Goal: Communication & Community: Answer question/provide support

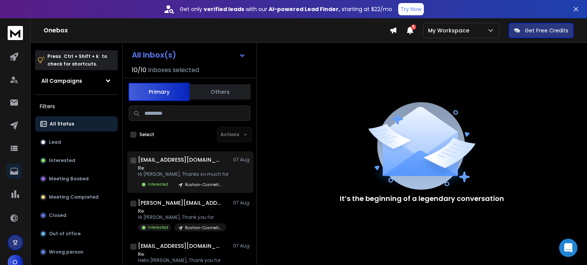
click at [173, 163] on h1 "[EMAIL_ADDRESS][DOMAIN_NAME]" at bounding box center [180, 160] width 84 height 8
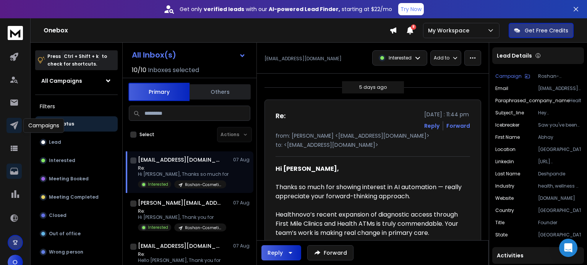
click at [13, 125] on icon at bounding box center [14, 125] width 8 height 8
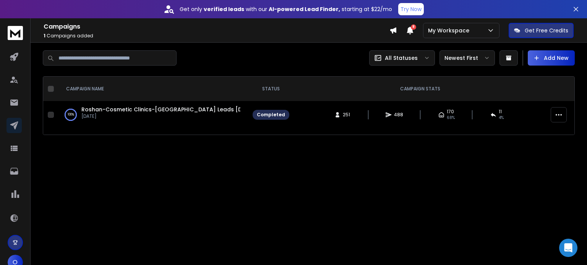
click at [564, 116] on button "button" at bounding box center [558, 114] width 16 height 15
click at [410, 181] on div "Get only verified leads with our AI-powered Lead Finder, starting at $22/mo Try…" at bounding box center [293, 132] width 587 height 265
click at [14, 97] on link at bounding box center [13, 102] width 15 height 15
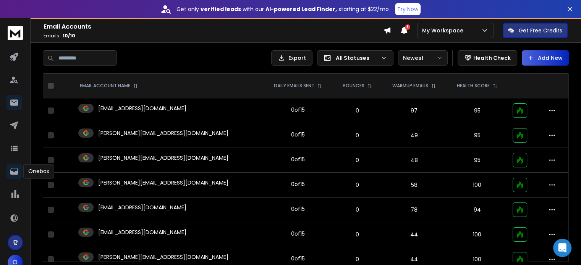
click at [11, 168] on icon at bounding box center [14, 171] width 8 height 7
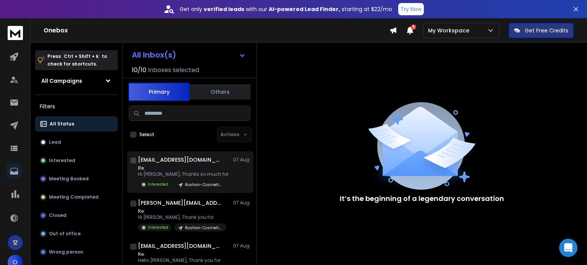
click at [157, 166] on p "Re:" at bounding box center [183, 168] width 91 height 6
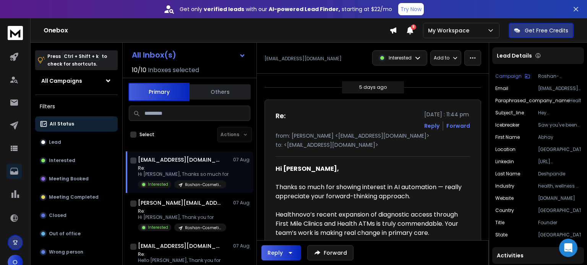
click at [312, 185] on div "Thanks so much for showing interest in AI automation — really appreciate your f…" at bounding box center [369, 192] width 188 height 18
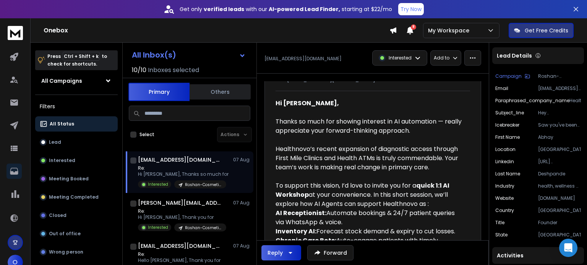
scroll to position [67, 0]
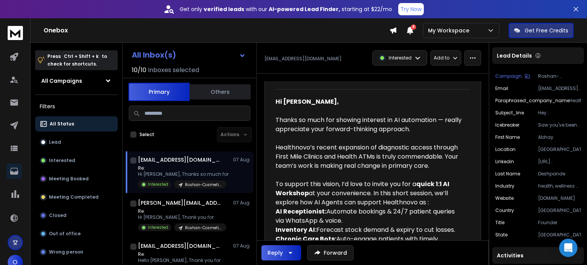
click at [271, 254] on div "Reply" at bounding box center [274, 253] width 15 height 8
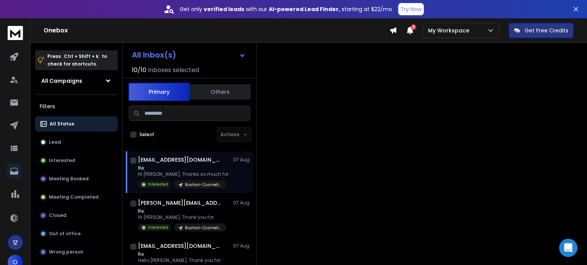
scroll to position [0, 0]
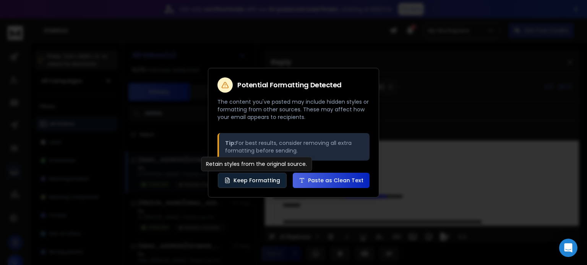
click at [259, 180] on button "Keep Formatting" at bounding box center [252, 180] width 69 height 15
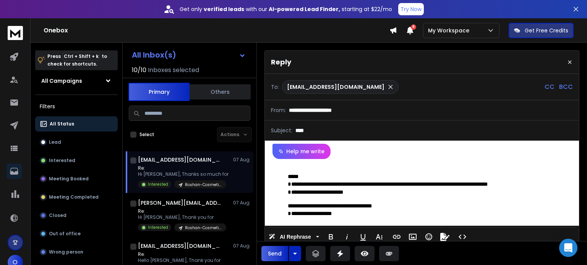
click at [298, 178] on span "*****" at bounding box center [293, 176] width 11 height 5
click at [370, 192] on p "**********" at bounding box center [422, 184] width 268 height 23
drag, startPoint x: 379, startPoint y: 206, endPoint x: 273, endPoint y: 204, distance: 106.6
click at [273, 204] on b "**********" at bounding box center [421, 195] width 299 height 45
click at [294, 208] on span "**" at bounding box center [291, 206] width 6 height 5
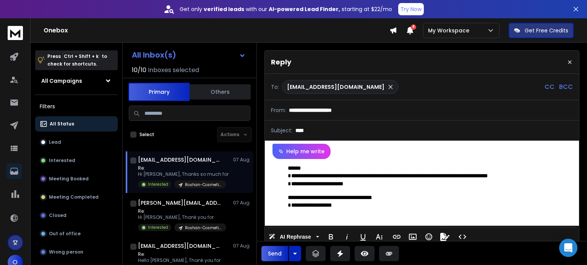
scroll to position [9, 0]
click at [337, 206] on p "**********" at bounding box center [421, 202] width 266 height 16
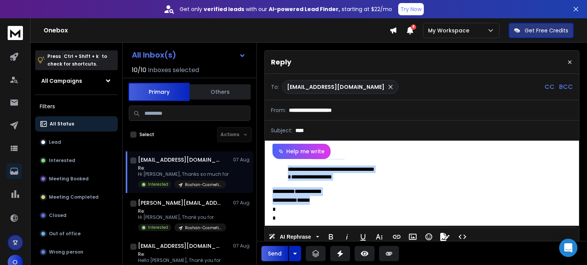
scroll to position [14, 0]
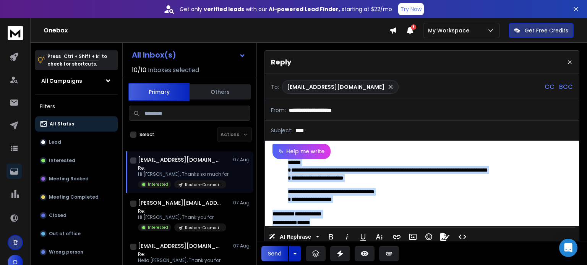
click at [280, 252] on button "Send" at bounding box center [274, 253] width 27 height 15
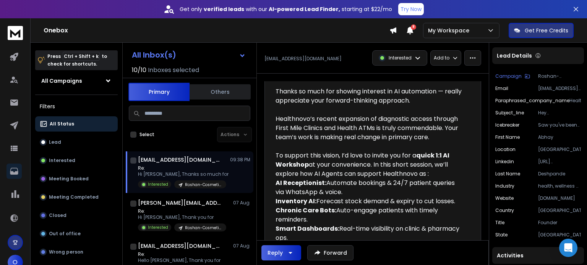
scroll to position [0, 0]
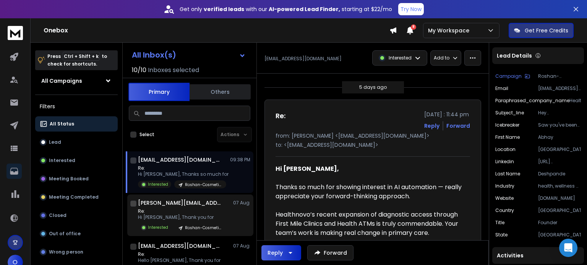
click at [156, 217] on p "Hi Dr. Rajani, Thank you for" at bounding box center [182, 218] width 88 height 6
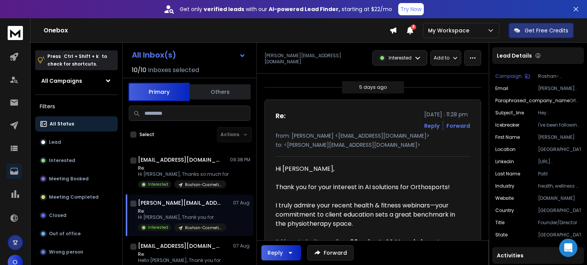
click at [269, 250] on div "Reply" at bounding box center [274, 253] width 15 height 8
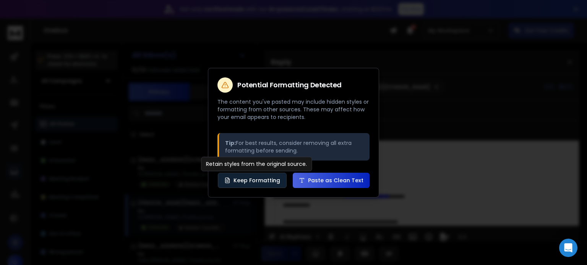
click at [264, 180] on button "Keep Formatting" at bounding box center [252, 180] width 69 height 15
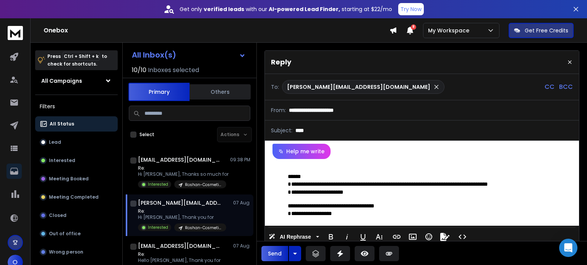
click at [301, 177] on span "******" at bounding box center [294, 176] width 13 height 5
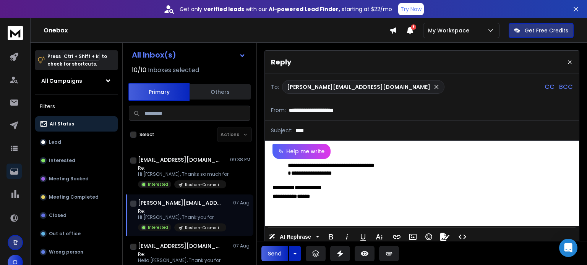
scroll to position [41, 0]
click at [271, 255] on button "Send" at bounding box center [274, 253] width 27 height 15
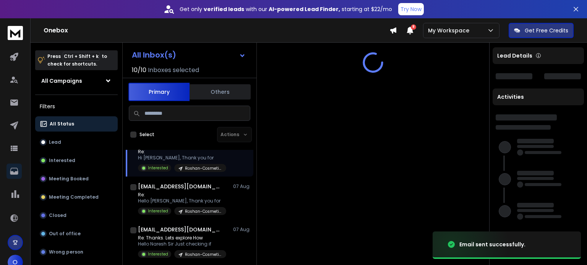
scroll to position [60, 0]
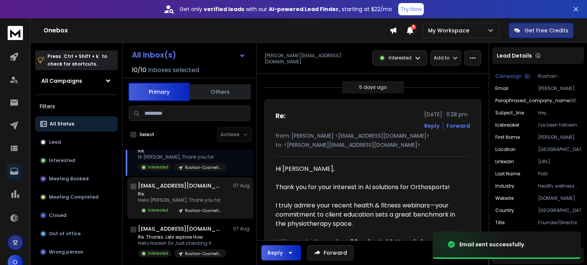
click at [175, 188] on h1 "[EMAIL_ADDRESS][DOMAIN_NAME]" at bounding box center [180, 186] width 84 height 8
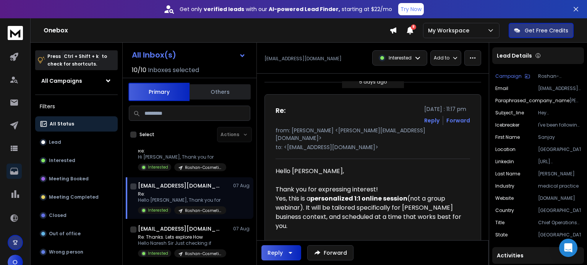
scroll to position [0, 0]
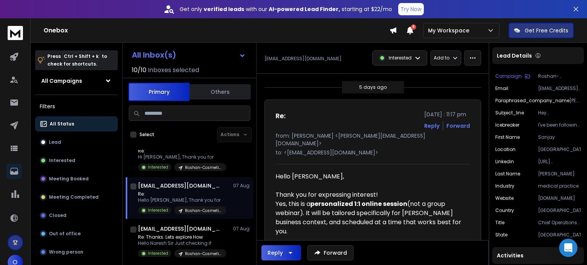
click at [274, 251] on div "Reply" at bounding box center [274, 253] width 15 height 8
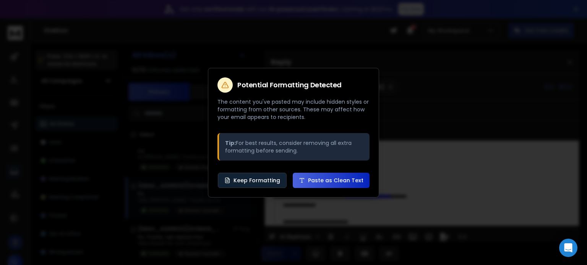
click at [264, 183] on button "Keep Formatting" at bounding box center [252, 180] width 69 height 15
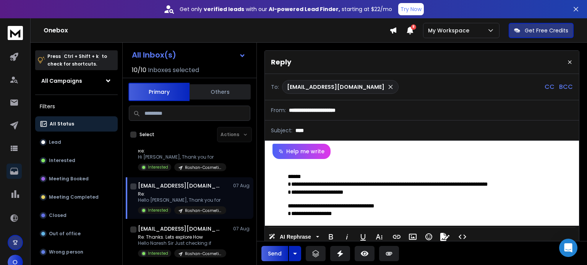
click at [301, 175] on span "******" at bounding box center [294, 176] width 13 height 5
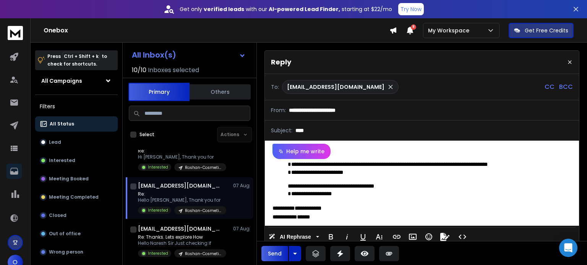
scroll to position [21, 0]
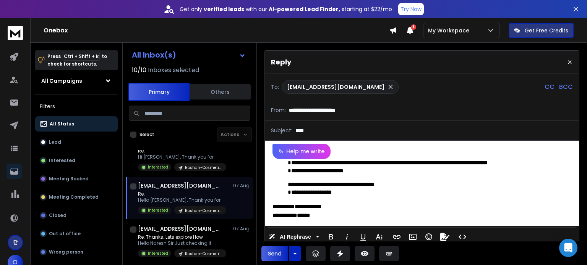
click at [275, 252] on button "Send" at bounding box center [274, 253] width 27 height 15
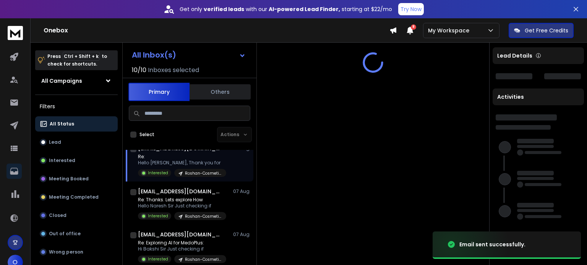
scroll to position [98, 0]
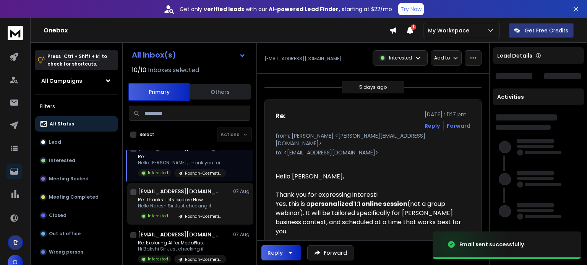
click at [173, 194] on h1 "[EMAIL_ADDRESS][DOMAIN_NAME]" at bounding box center [180, 192] width 84 height 8
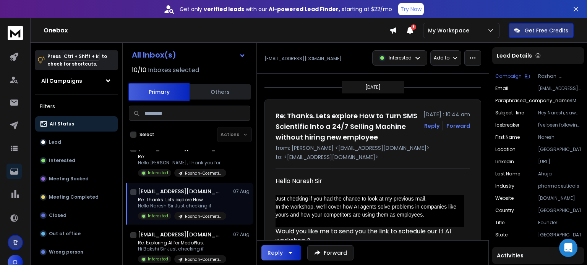
click at [269, 252] on div "Reply" at bounding box center [274, 253] width 15 height 8
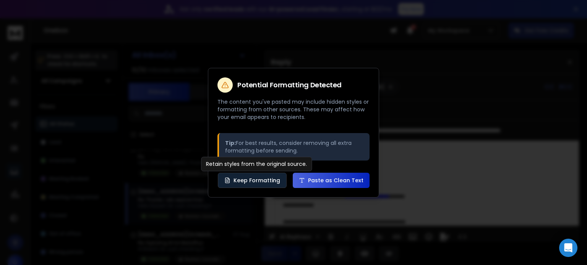
click at [269, 178] on button "Keep Formatting" at bounding box center [252, 180] width 69 height 15
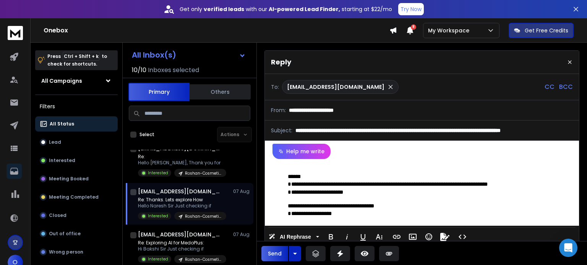
click at [301, 177] on span "******" at bounding box center [294, 176] width 13 height 5
click at [275, 252] on button "Send" at bounding box center [274, 253] width 27 height 15
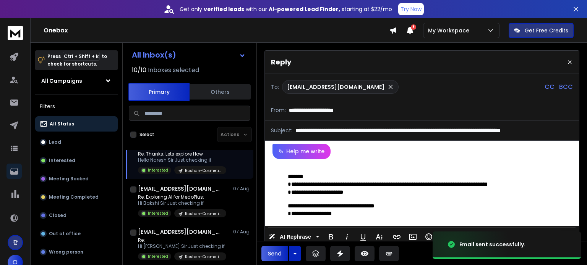
scroll to position [152, 0]
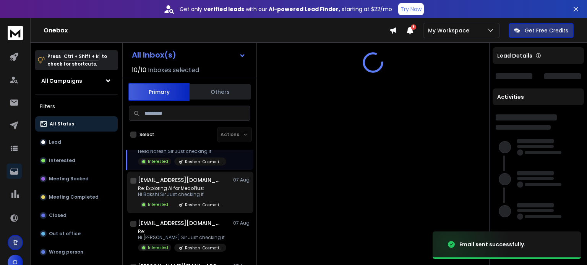
click at [183, 190] on p "Re: Exploring AI for MedoPlus:" at bounding box center [182, 189] width 88 height 6
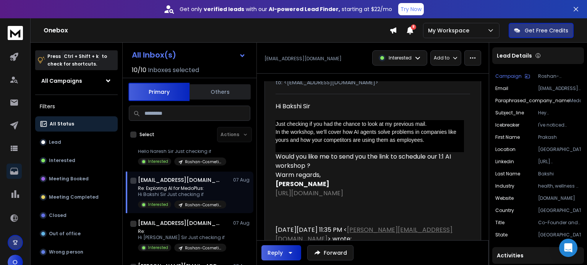
scroll to position [66, 0]
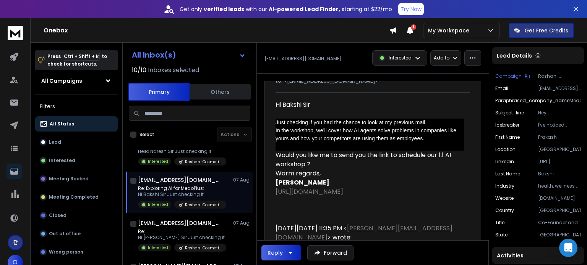
click at [272, 254] on div "Reply" at bounding box center [274, 253] width 15 height 8
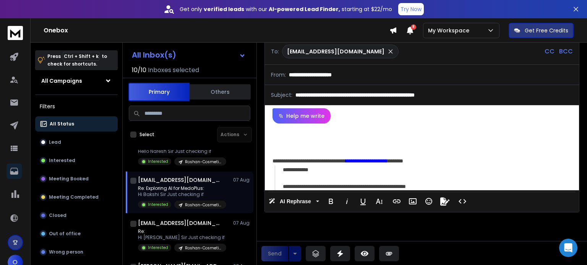
scroll to position [0, 0]
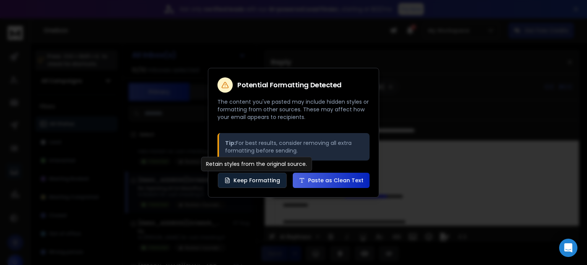
click at [269, 180] on button "Keep Formatting" at bounding box center [252, 180] width 69 height 15
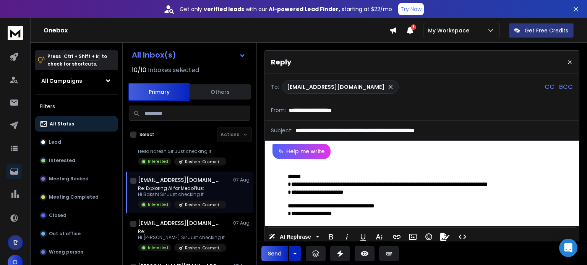
click at [301, 176] on span "******" at bounding box center [294, 176] width 13 height 5
click at [275, 257] on button "Send" at bounding box center [274, 253] width 27 height 15
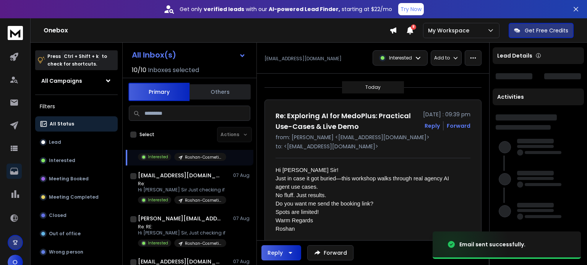
scroll to position [208, 0]
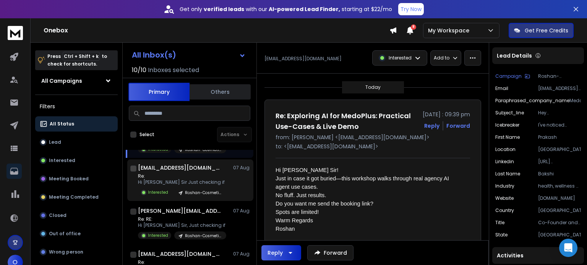
click at [166, 171] on div "ravvijindhal@neyah.in 07 Aug Re: Hi Ravvi Sir Just checking if Interested Rosha…" at bounding box center [194, 180] width 112 height 32
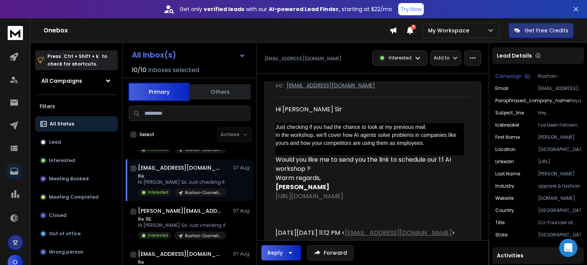
scroll to position [78, 0]
click at [275, 253] on div "Reply" at bounding box center [274, 253] width 15 height 8
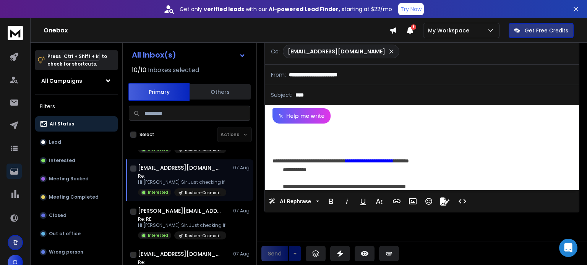
scroll to position [0, 0]
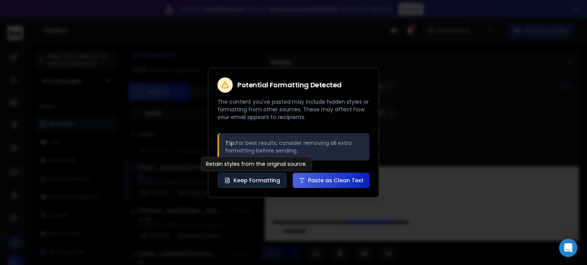
click at [272, 182] on button "Keep Formatting" at bounding box center [252, 180] width 69 height 15
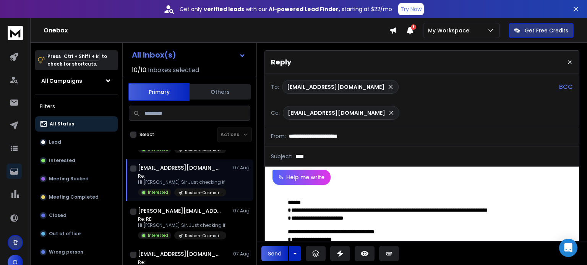
click at [302, 202] on b "**********" at bounding box center [421, 233] width 299 height 69
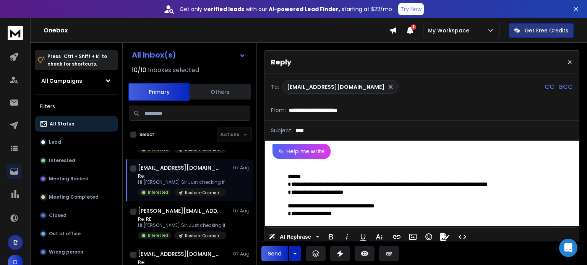
click at [301, 174] on span "******" at bounding box center [294, 176] width 13 height 5
click at [276, 251] on button "Send" at bounding box center [274, 253] width 27 height 15
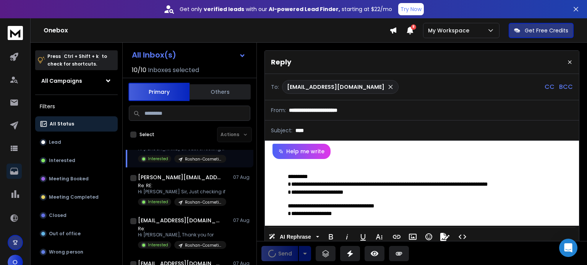
scroll to position [241, 0]
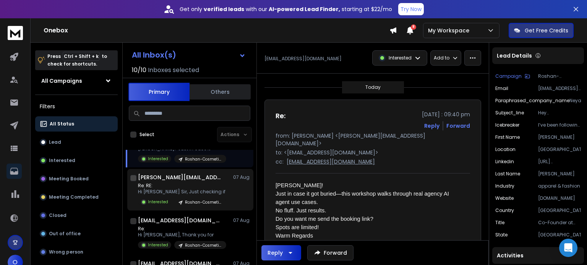
click at [183, 186] on p "Re: RE:" at bounding box center [182, 186] width 88 height 6
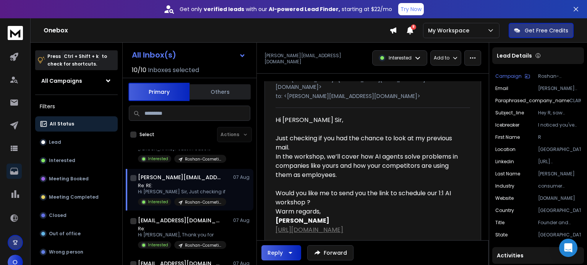
scroll to position [57, 0]
click at [277, 115] on div "Hi Mohile Sir," at bounding box center [369, 119] width 188 height 9
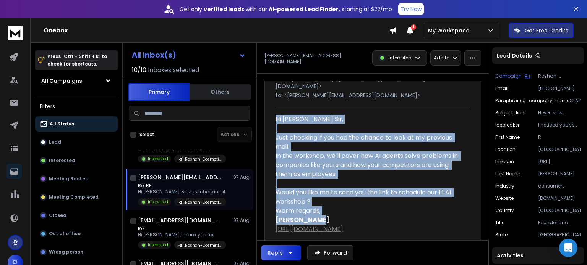
drag, startPoint x: 276, startPoint y: 110, endPoint x: 338, endPoint y: 211, distance: 118.8
click at [325, 216] on div "[PERSON_NAME]" at bounding box center [369, 220] width 188 height 9
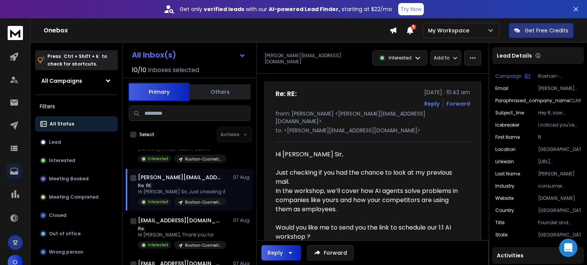
scroll to position [0, 0]
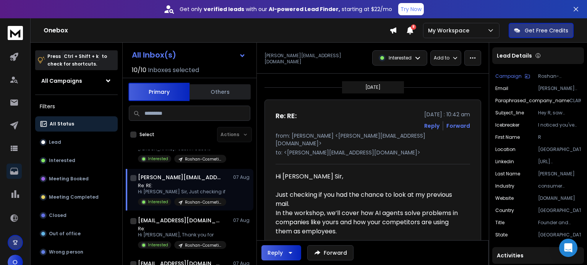
click at [270, 252] on div "Reply" at bounding box center [274, 253] width 15 height 8
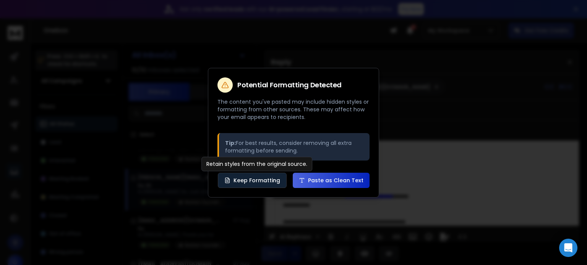
click at [269, 183] on button "Keep Formatting" at bounding box center [252, 180] width 69 height 15
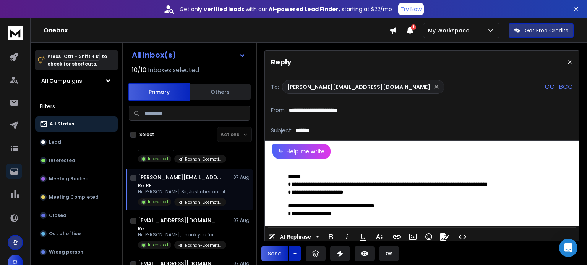
click at [301, 177] on span "******" at bounding box center [294, 176] width 13 height 5
click at [273, 255] on button "Send" at bounding box center [274, 253] width 27 height 15
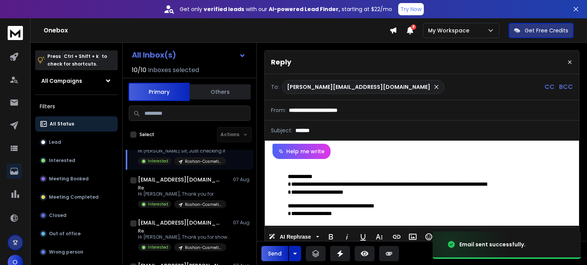
scroll to position [283, 0]
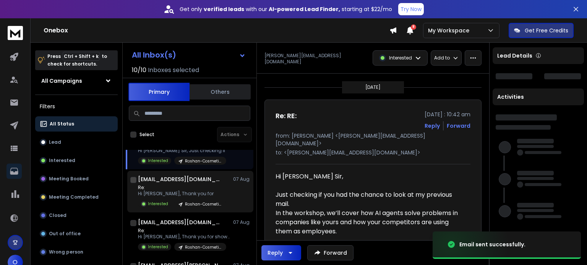
click at [179, 192] on p "Hi Aleem Sir, Thank you for" at bounding box center [182, 194] width 88 height 6
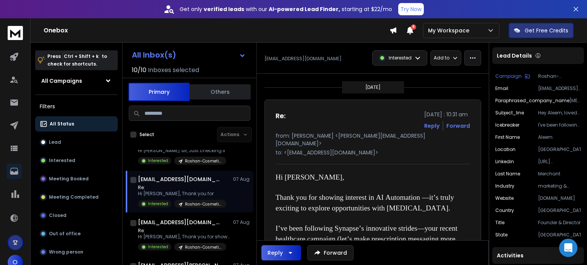
click at [278, 251] on div "Reply" at bounding box center [274, 253] width 15 height 8
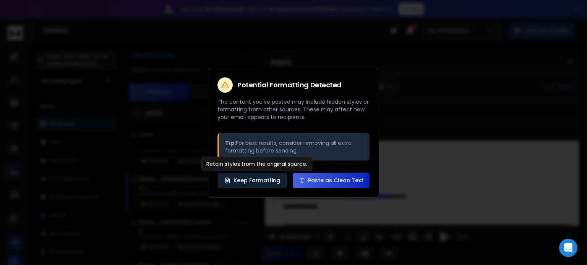
click at [260, 179] on button "Keep Formatting" at bounding box center [252, 180] width 69 height 15
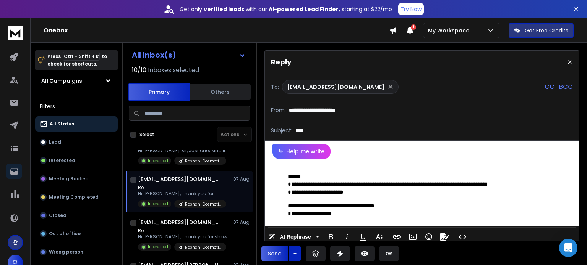
click at [301, 177] on span "******" at bounding box center [294, 176] width 13 height 5
click at [273, 253] on button "Send" at bounding box center [274, 253] width 27 height 15
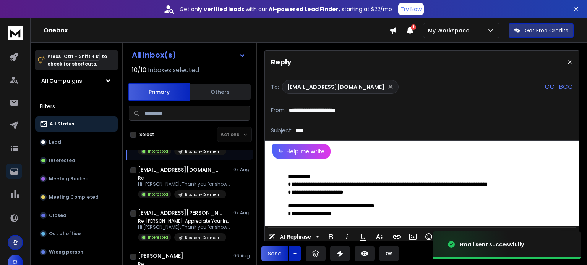
scroll to position [345, 0]
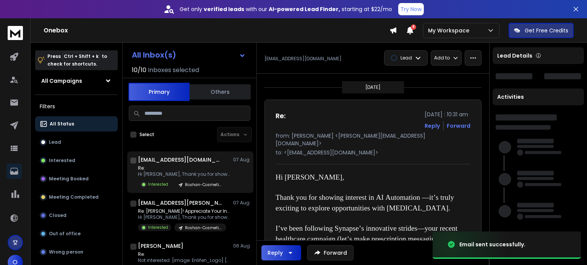
click at [177, 176] on p "Hi Kajal, Thank you for showing" at bounding box center [184, 174] width 92 height 6
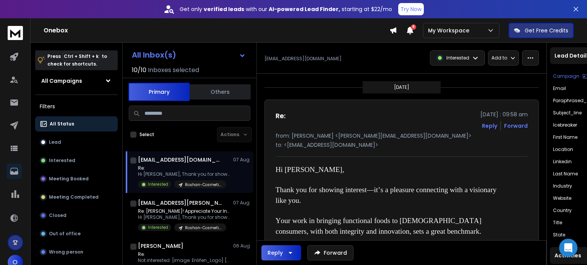
click at [276, 252] on div "Reply" at bounding box center [274, 253] width 15 height 8
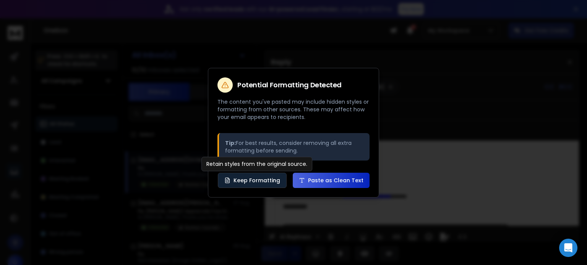
click at [257, 177] on button "Keep Formatting" at bounding box center [252, 180] width 69 height 15
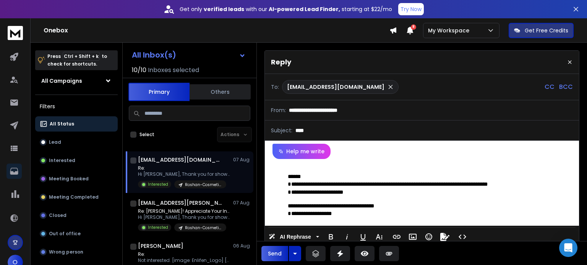
click at [301, 177] on span "******" at bounding box center [294, 176] width 13 height 5
click at [275, 253] on button "Send" at bounding box center [274, 253] width 27 height 15
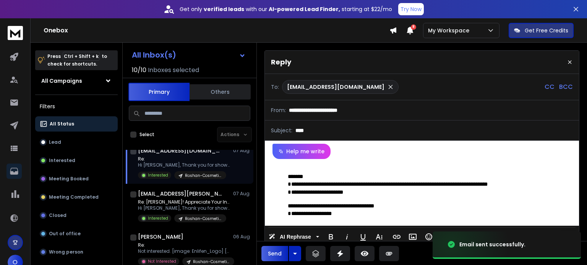
scroll to position [359, 0]
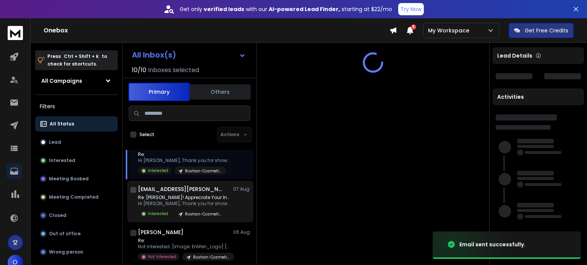
click at [182, 195] on p "Re: [PERSON_NAME]! Appreciate Your Interest" at bounding box center [184, 198] width 92 height 6
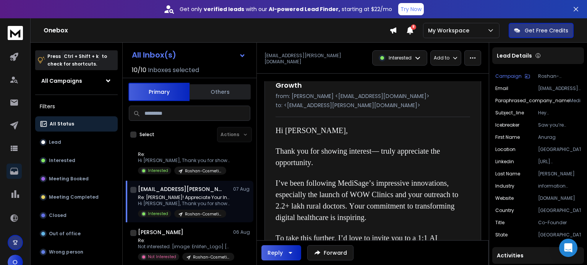
scroll to position [53, 0]
click at [269, 255] on div "Reply" at bounding box center [274, 253] width 15 height 8
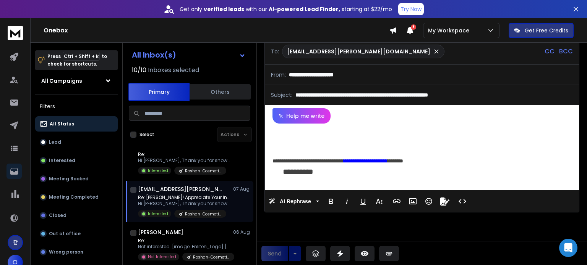
scroll to position [0, 0]
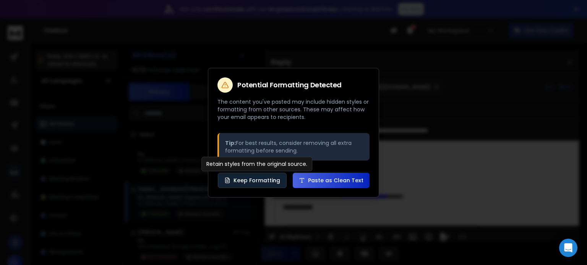
click at [268, 180] on button "Keep Formatting" at bounding box center [252, 180] width 69 height 15
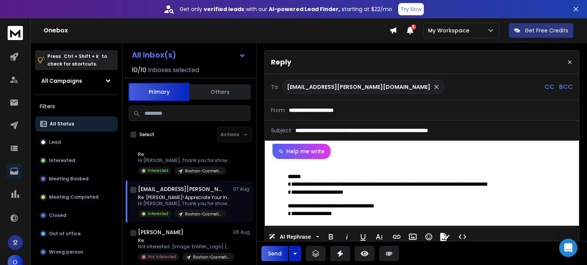
click at [301, 178] on span "******" at bounding box center [294, 176] width 13 height 5
click at [275, 255] on button "Send" at bounding box center [274, 253] width 27 height 15
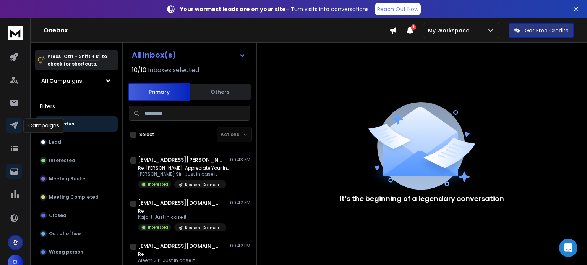
click at [14, 119] on link at bounding box center [13, 125] width 15 height 15
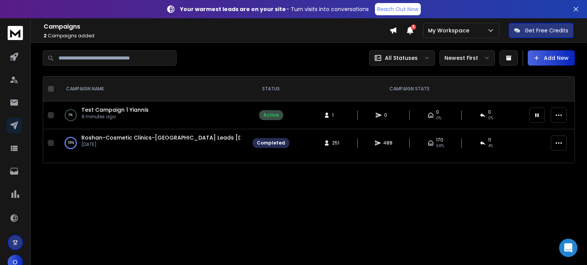
click at [126, 110] on span "Test Campaign 1 Yiannis" at bounding box center [114, 110] width 67 height 8
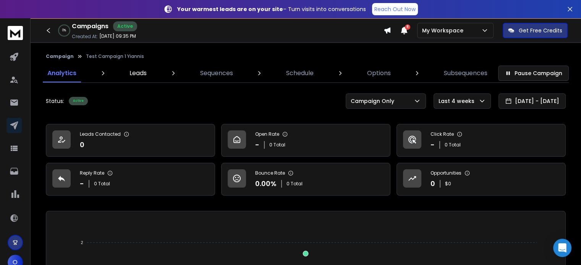
click at [143, 78] on link "Leads" at bounding box center [138, 73] width 26 height 18
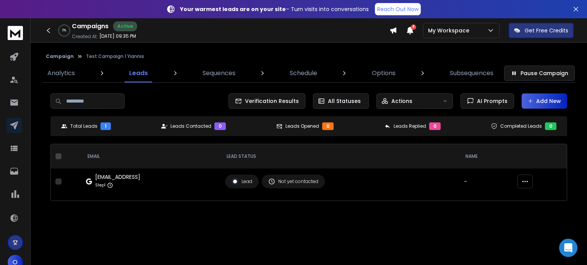
click at [527, 181] on icon "button" at bounding box center [524, 181] width 7 height 7
click at [123, 177] on div "yiannis@nousify.ai" at bounding box center [117, 177] width 45 height 8
click at [12, 143] on link at bounding box center [13, 148] width 15 height 15
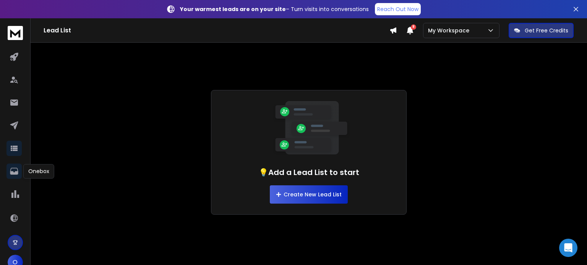
click at [12, 176] on icon at bounding box center [14, 171] width 9 height 9
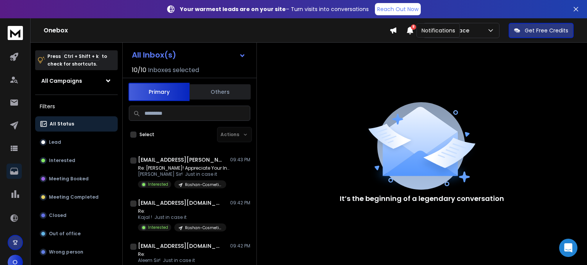
click at [411, 31] on icon at bounding box center [409, 30] width 7 height 8
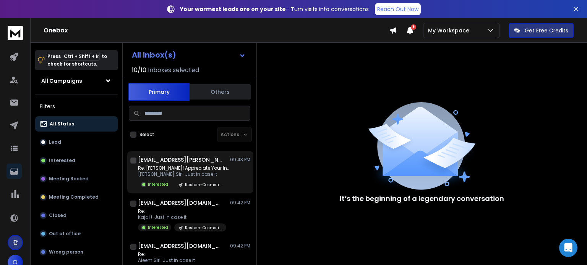
click at [174, 172] on p "Anurag Sir! Just in case it" at bounding box center [184, 174] width 92 height 6
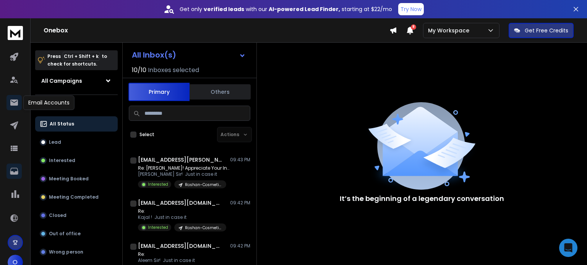
click at [17, 104] on icon at bounding box center [14, 103] width 8 height 6
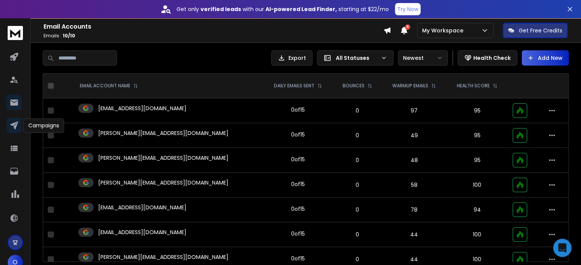
click at [17, 123] on icon at bounding box center [14, 125] width 8 height 8
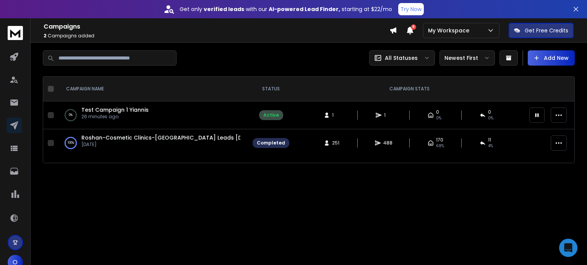
click at [140, 118] on p "26 minutes ago" at bounding box center [114, 117] width 67 height 6
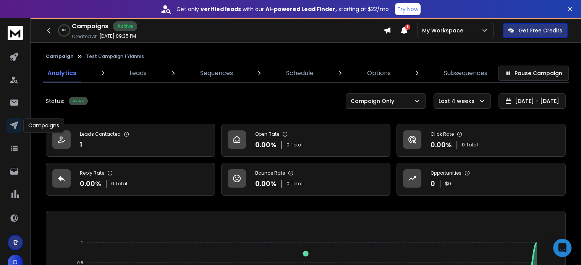
click at [14, 129] on icon at bounding box center [14, 125] width 8 height 8
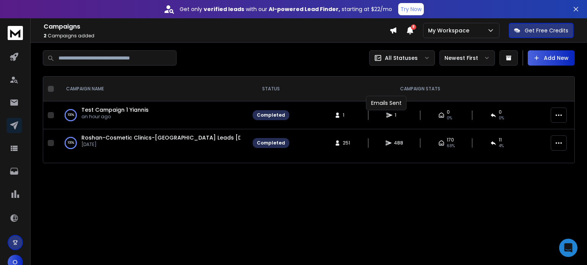
click at [386, 113] on icon at bounding box center [389, 115] width 7 height 7
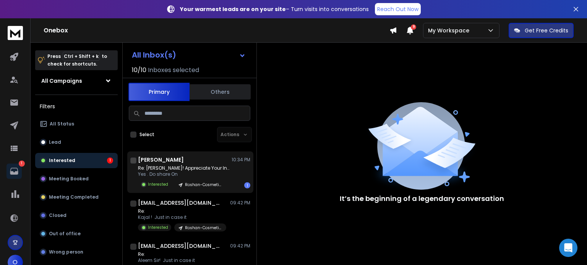
click at [179, 168] on p "Re: [PERSON_NAME]! Appreciate Your Interest" at bounding box center [184, 168] width 92 height 6
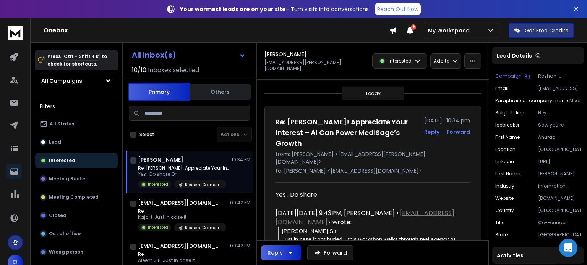
click at [200, 170] on p "Re: [PERSON_NAME]! Appreciate Your Interest" at bounding box center [184, 168] width 92 height 6
click at [170, 160] on h1 "[PERSON_NAME]" at bounding box center [160, 160] width 45 height 8
click at [273, 253] on div "Reply" at bounding box center [274, 253] width 15 height 8
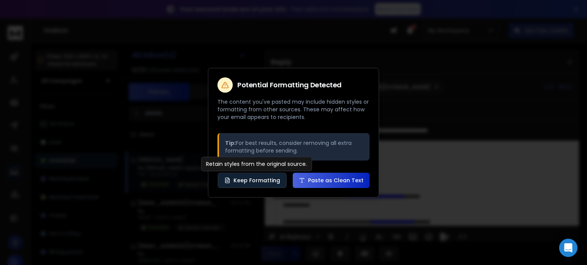
click at [269, 178] on button "Keep Formatting" at bounding box center [252, 180] width 69 height 15
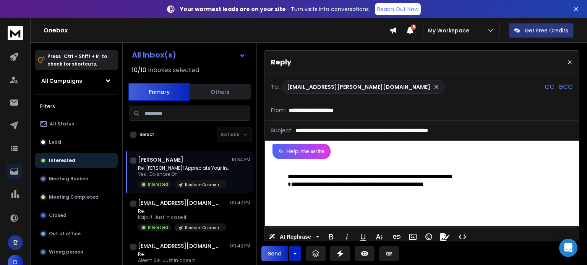
click at [421, 177] on span "**********" at bounding box center [370, 176] width 164 height 5
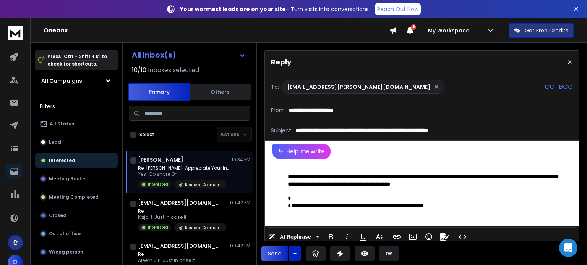
click at [434, 179] on p "**********" at bounding box center [422, 181] width 268 height 16
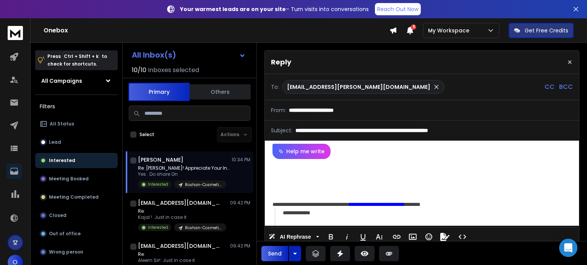
scroll to position [50, 0]
click at [354, 183] on div at bounding box center [420, 179] width 297 height 8
click at [350, 170] on div "**********" at bounding box center [421, 192] width 312 height 67
click at [321, 172] on div "**********" at bounding box center [421, 192] width 312 height 67
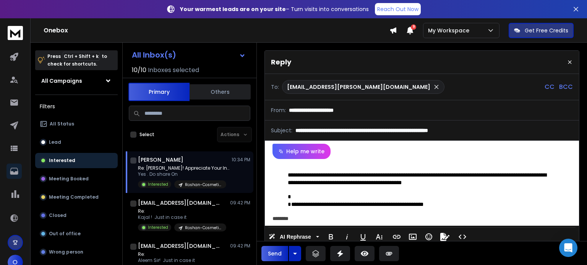
scroll to position [0, 0]
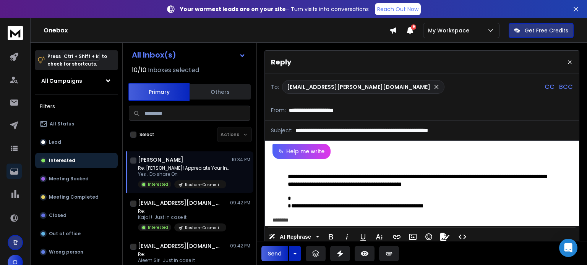
click at [273, 253] on button "Send" at bounding box center [274, 253] width 27 height 15
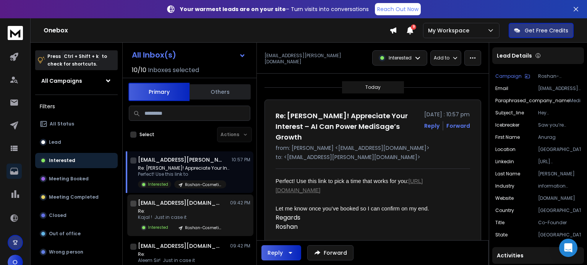
click at [151, 209] on p "Re:" at bounding box center [182, 212] width 88 height 6
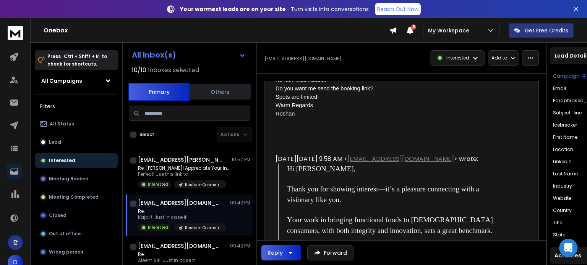
scroll to position [111, 0]
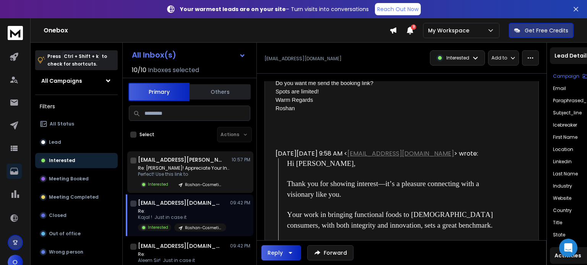
click at [180, 171] on p "Re: [PERSON_NAME]! Appreciate Your Interest" at bounding box center [184, 168] width 92 height 6
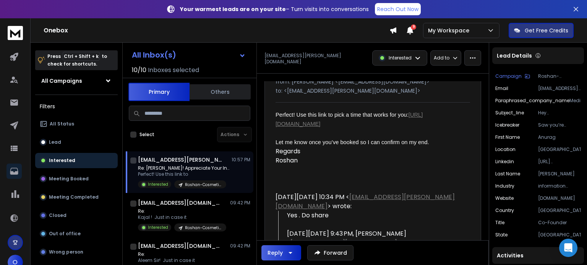
scroll to position [67, 0]
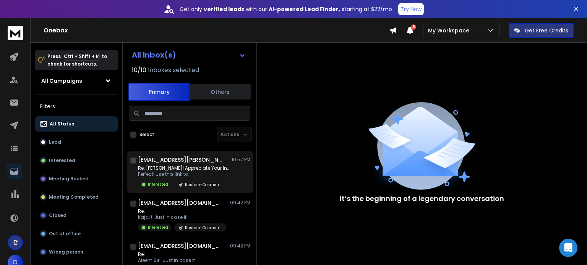
click at [202, 173] on p "Perfect! Use this link to" at bounding box center [184, 174] width 92 height 6
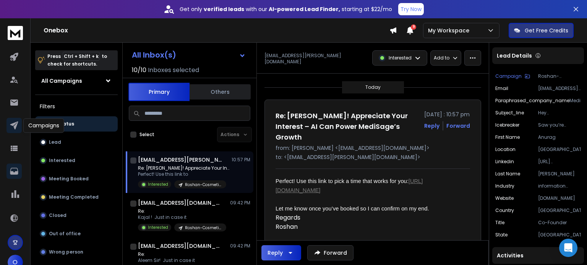
click at [15, 123] on icon at bounding box center [14, 125] width 8 height 8
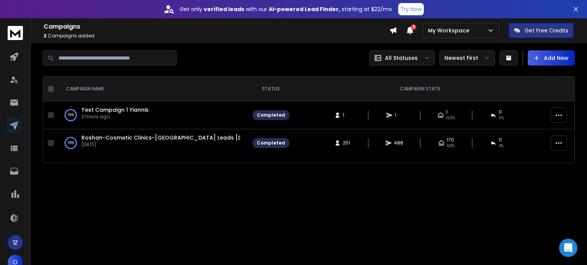
click at [167, 141] on span "Roshan-Cosmetic Clinics-[GEOGRAPHIC_DATA] Leads [DATE]" at bounding box center [167, 138] width 173 height 8
